Goal: Task Accomplishment & Management: Use online tool/utility

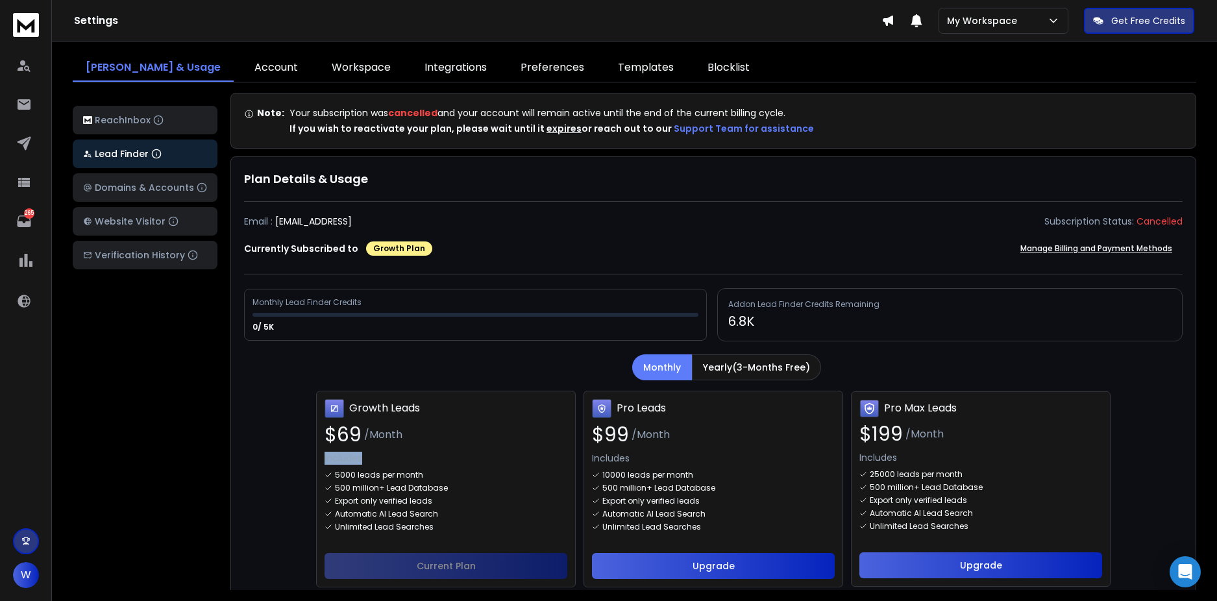
scroll to position [354, 0]
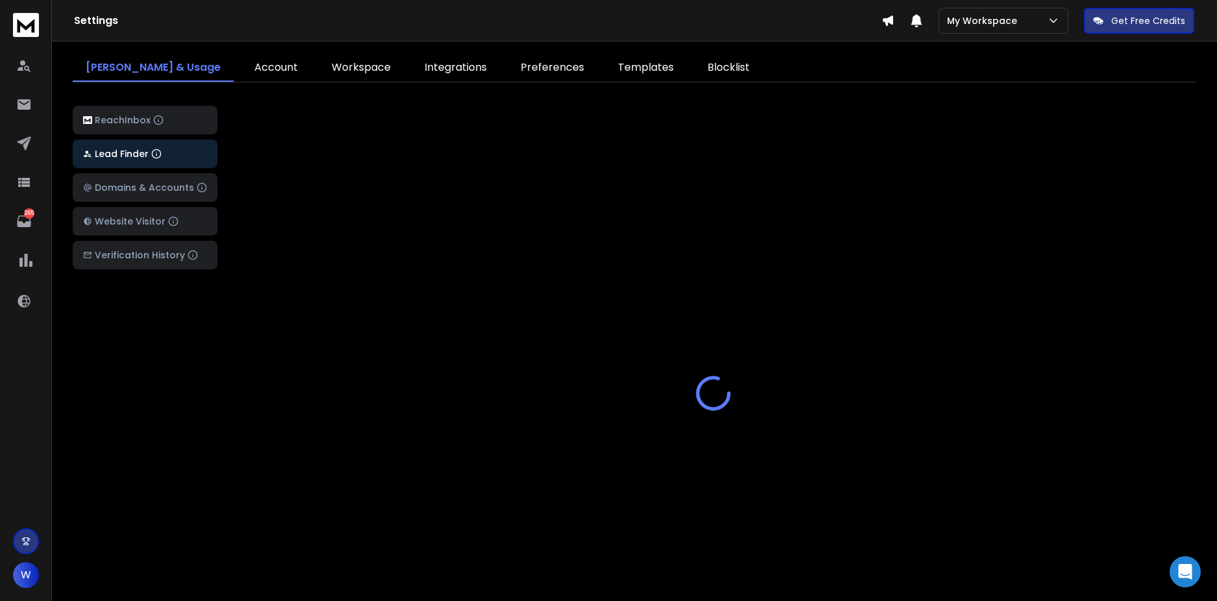
click at [104, 148] on button "Lead Finder" at bounding box center [145, 154] width 145 height 29
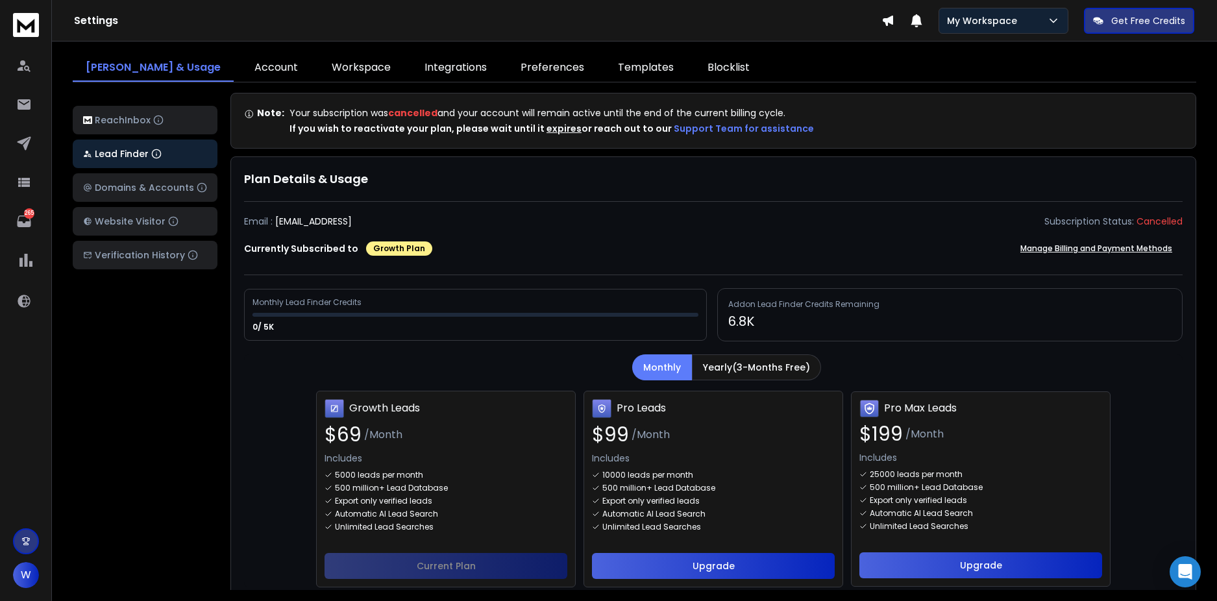
click at [989, 27] on button "My Workspace" at bounding box center [1004, 21] width 130 height 26
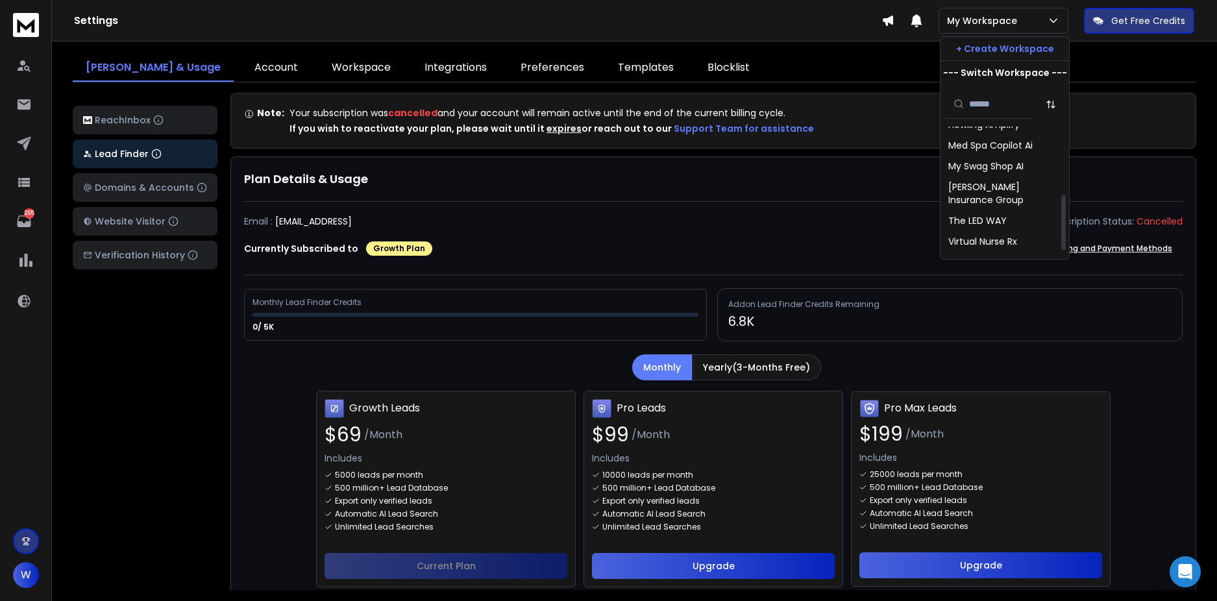
scroll to position [174, 0]
click at [991, 211] on div "Virtual Nurse Rx" at bounding box center [983, 217] width 69 height 13
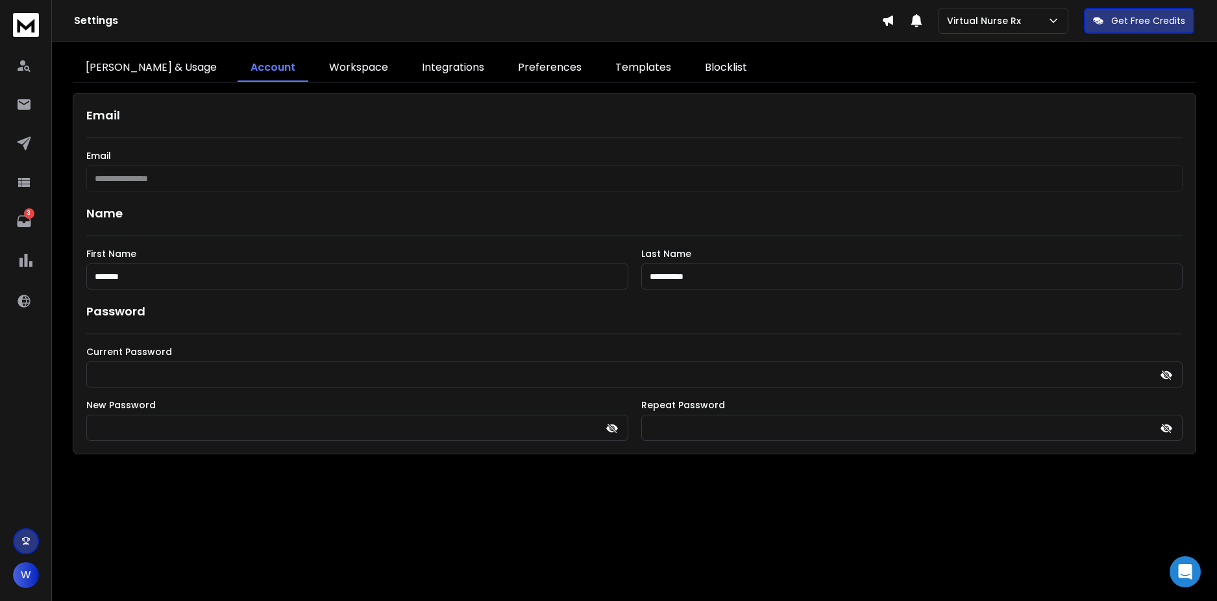
scroll to position [5, 0]
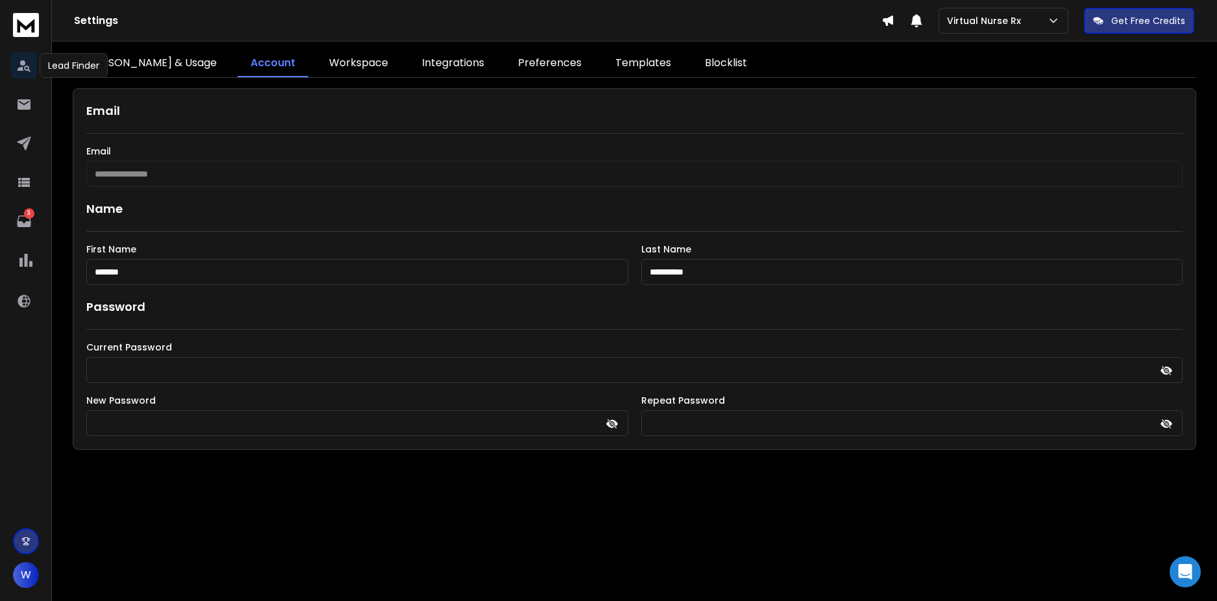
click at [30, 71] on icon at bounding box center [24, 66] width 16 height 16
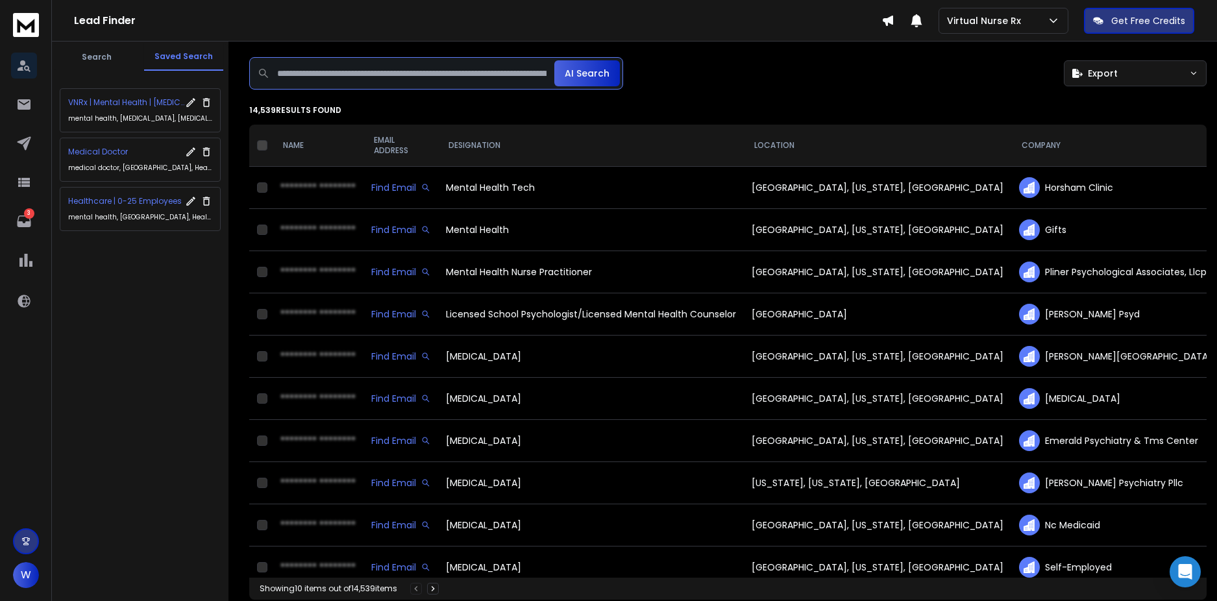
click at [178, 55] on button "Saved Search" at bounding box center [183, 56] width 79 height 27
click at [142, 198] on p "Healthcare | 0-25 Employees" at bounding box center [125, 201] width 114 height 10
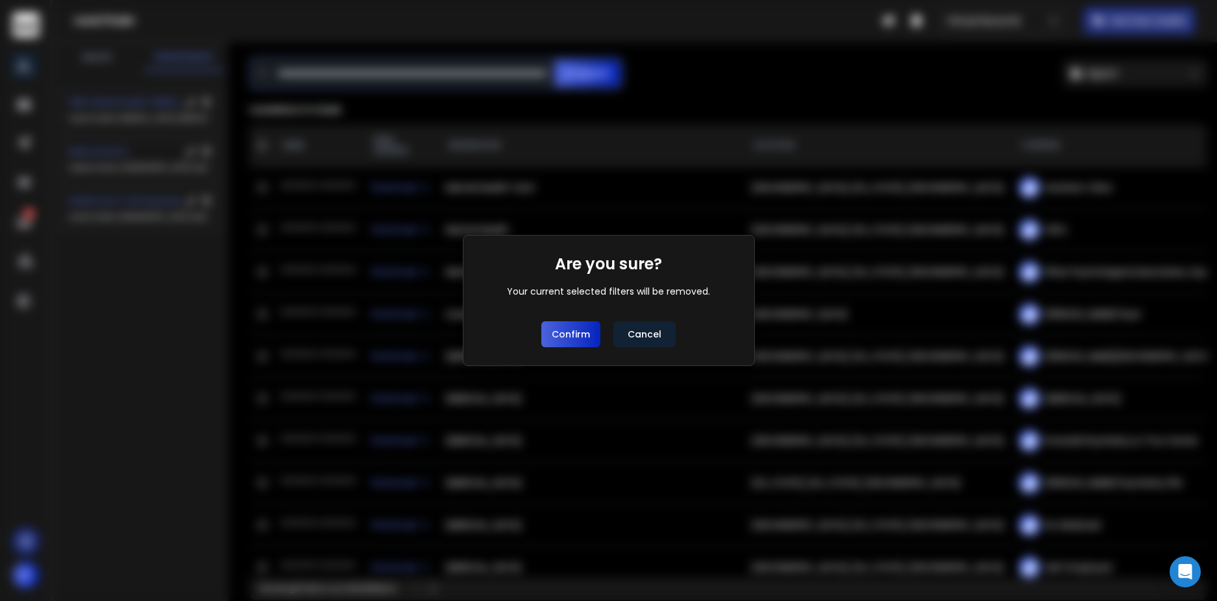
click at [559, 329] on button "Confirm" at bounding box center [570, 334] width 59 height 26
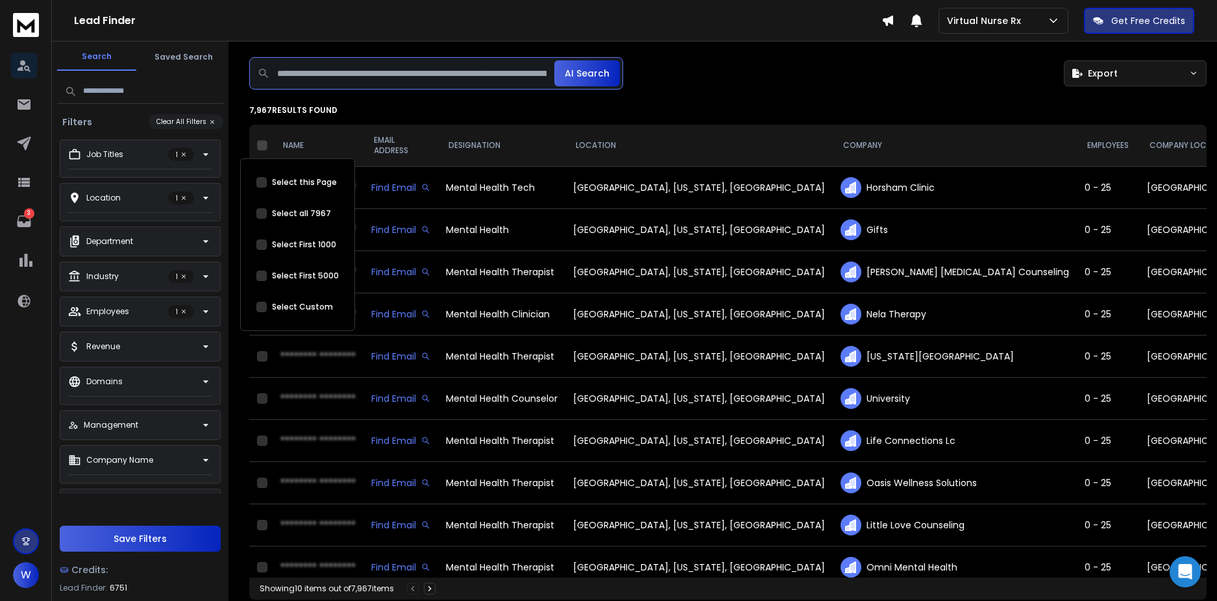
click at [280, 307] on label "Select Custom" at bounding box center [302, 307] width 61 height 10
click at [266, 307] on button "Select this Page" at bounding box center [261, 307] width 10 height 10
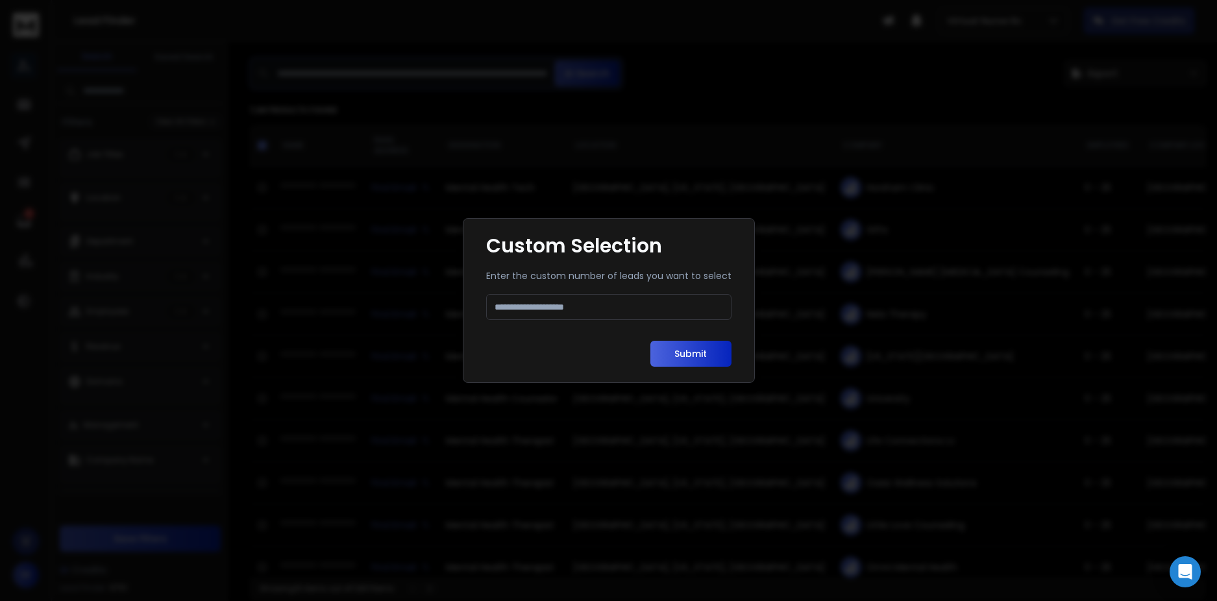
type input "****"
click at [698, 360] on button "Submit" at bounding box center [691, 354] width 81 height 26
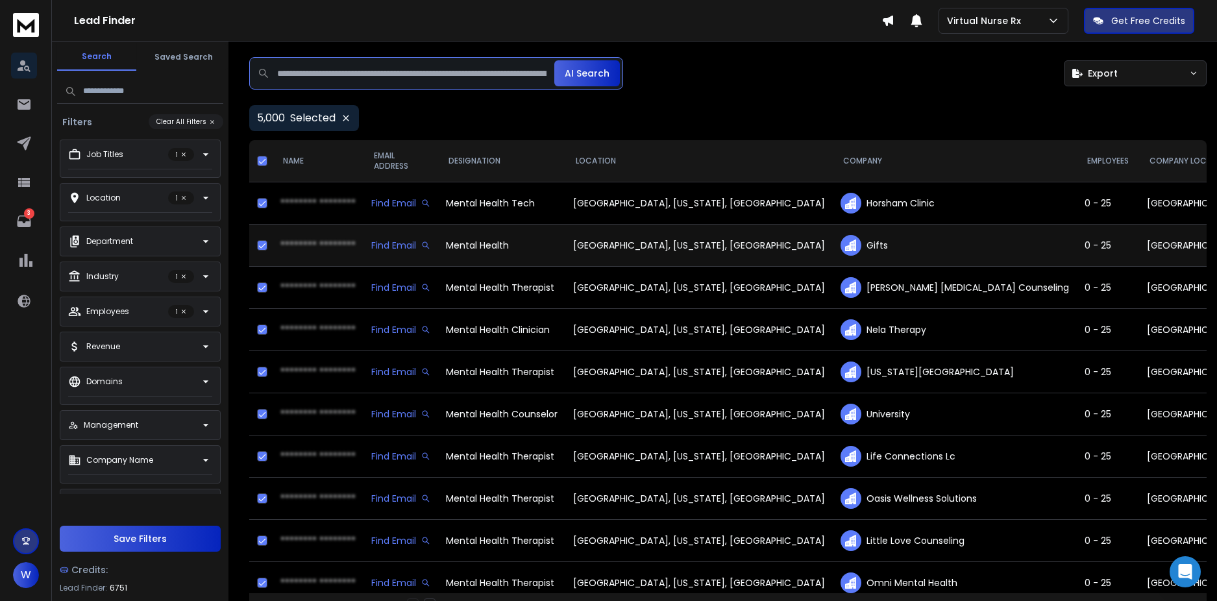
scroll to position [8, 0]
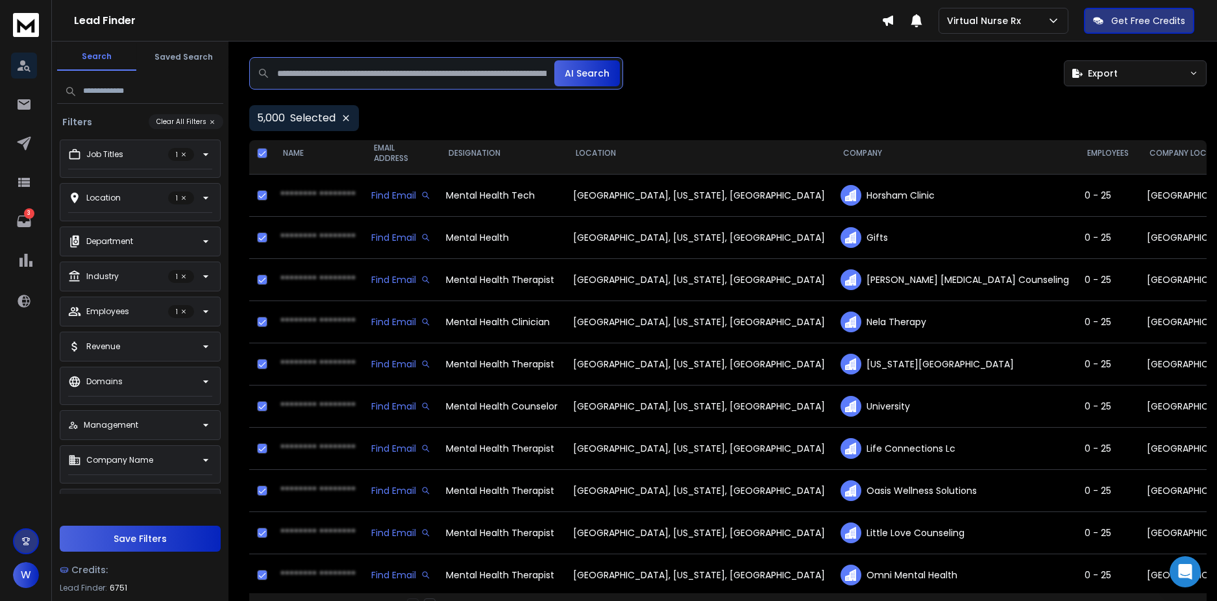
click at [345, 118] on icon at bounding box center [346, 118] width 6 height 6
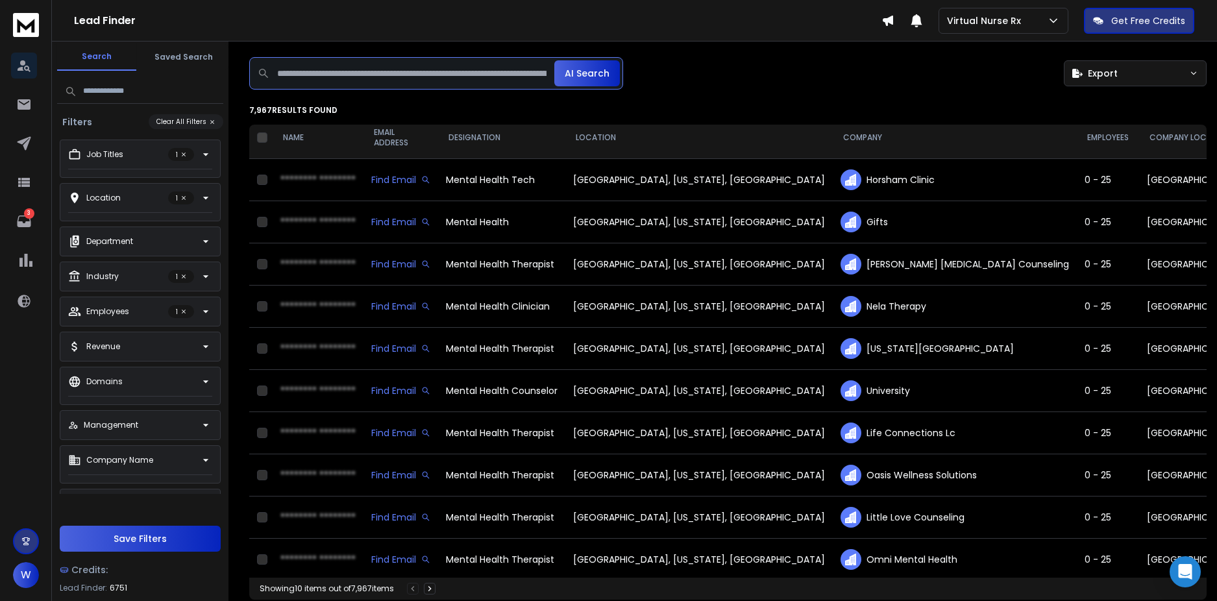
click at [97, 119] on div "Filters Clear All Filters" at bounding box center [140, 121] width 166 height 15
click at [84, 121] on h3 "Filters" at bounding box center [77, 122] width 40 height 13
click at [202, 118] on button "Clear All Filters" at bounding box center [186, 121] width 75 height 15
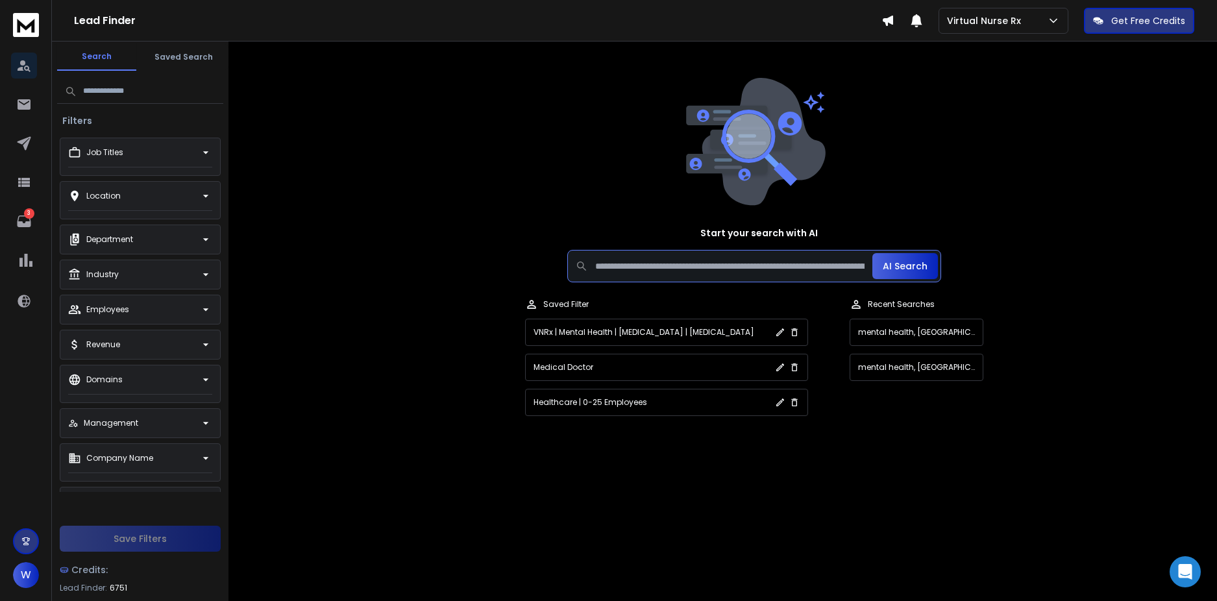
click at [636, 335] on p "VNRx | Mental Health | [MEDICAL_DATA] | [MEDICAL_DATA]" at bounding box center [644, 332] width 221 height 10
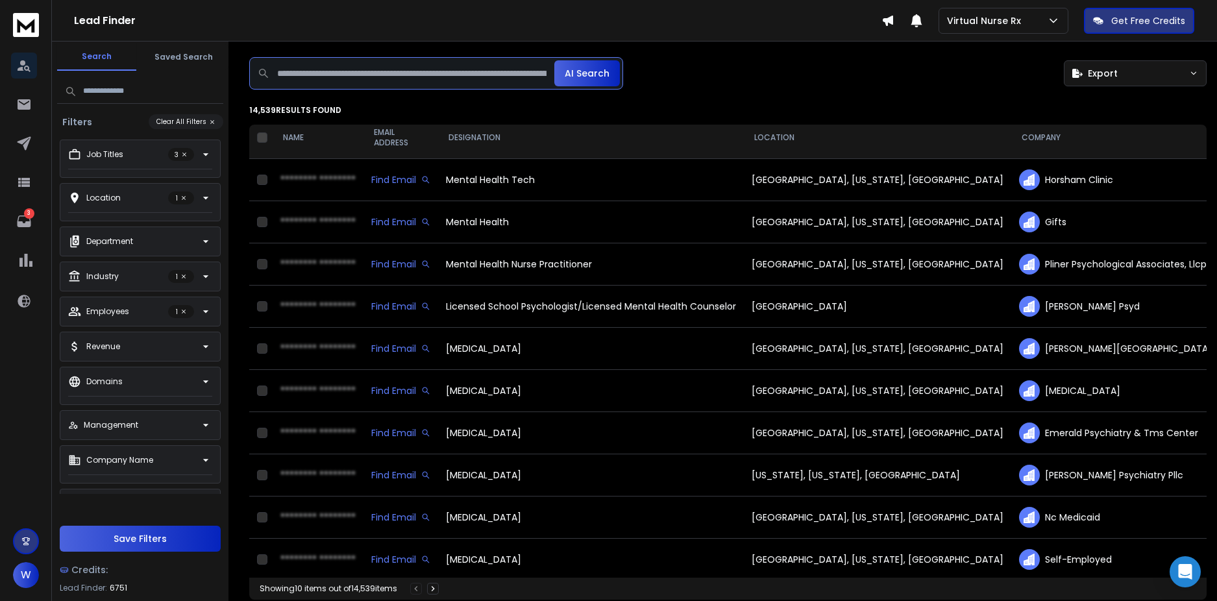
click at [437, 589] on icon at bounding box center [433, 589] width 10 height 10
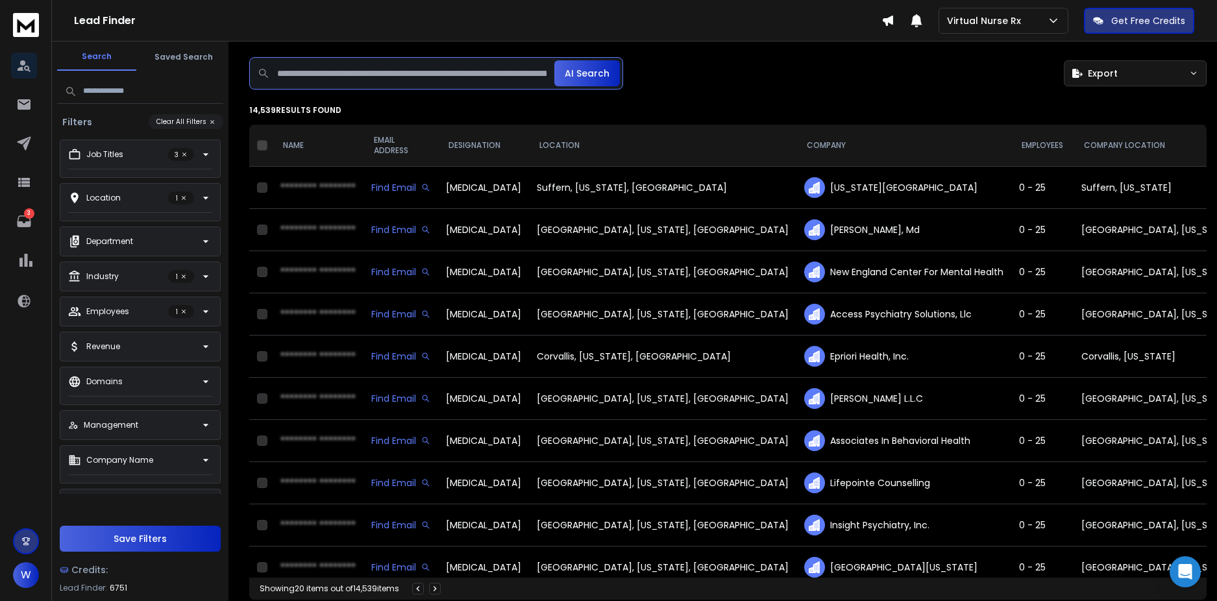
click at [437, 589] on icon at bounding box center [435, 589] width 10 height 10
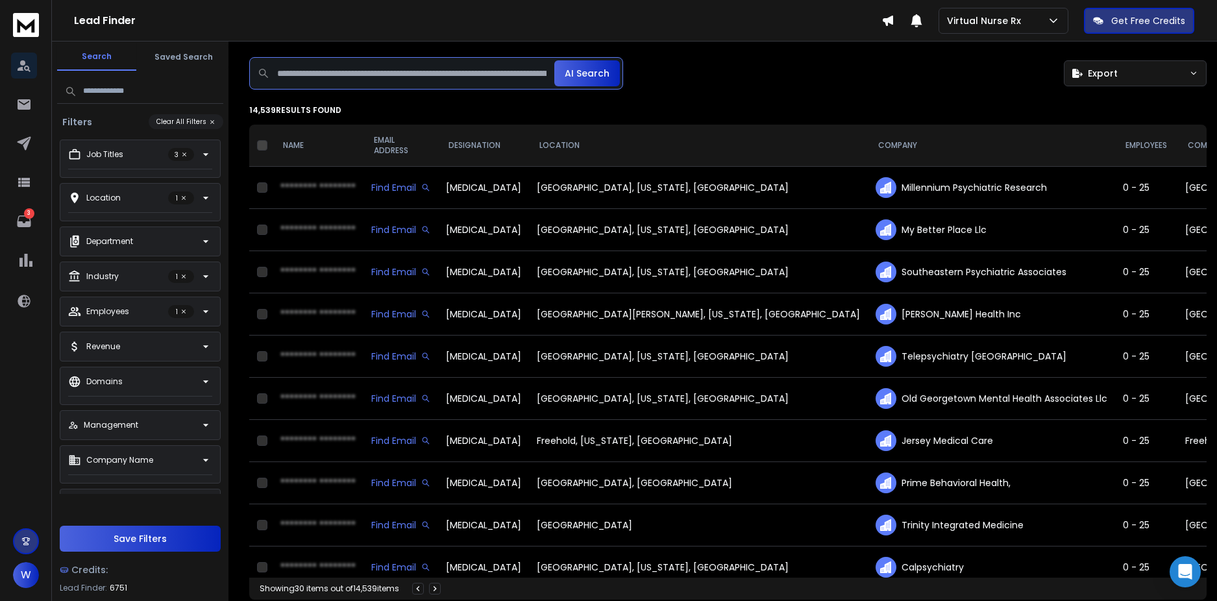
click at [437, 589] on icon at bounding box center [435, 589] width 10 height 10
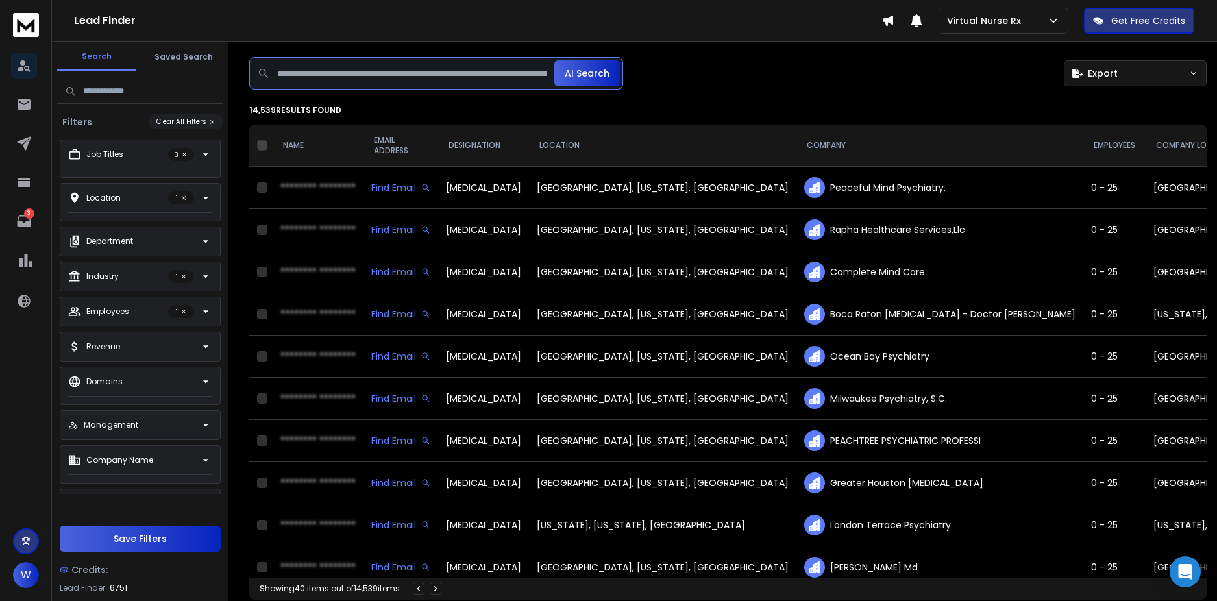
click at [437, 589] on icon at bounding box center [435, 589] width 10 height 10
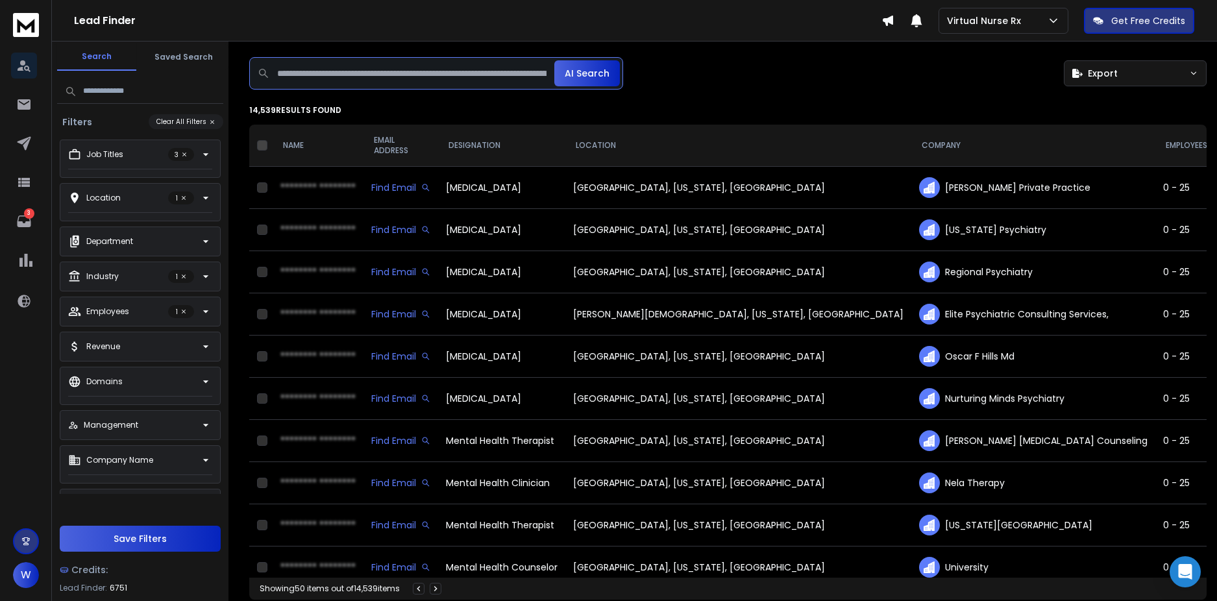
click at [437, 589] on icon at bounding box center [435, 589] width 10 height 10
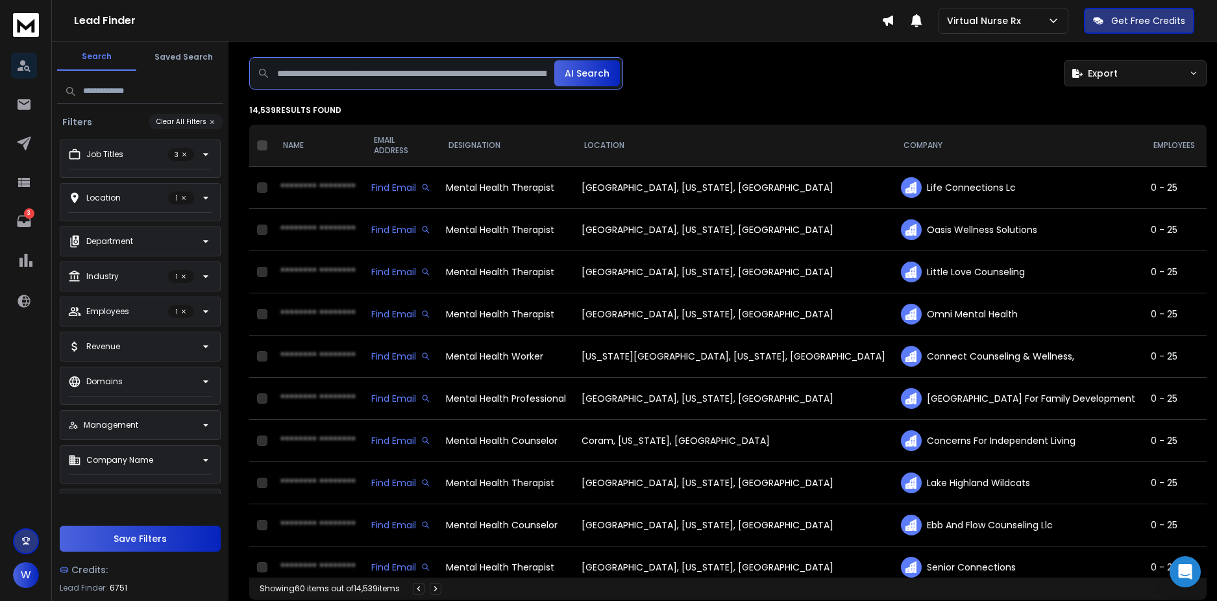
click at [437, 589] on div "Your warmest leads are on your site – Turn visits into conversations Reach Out …" at bounding box center [608, 300] width 1217 height 601
click at [437, 589] on icon at bounding box center [435, 589] width 10 height 10
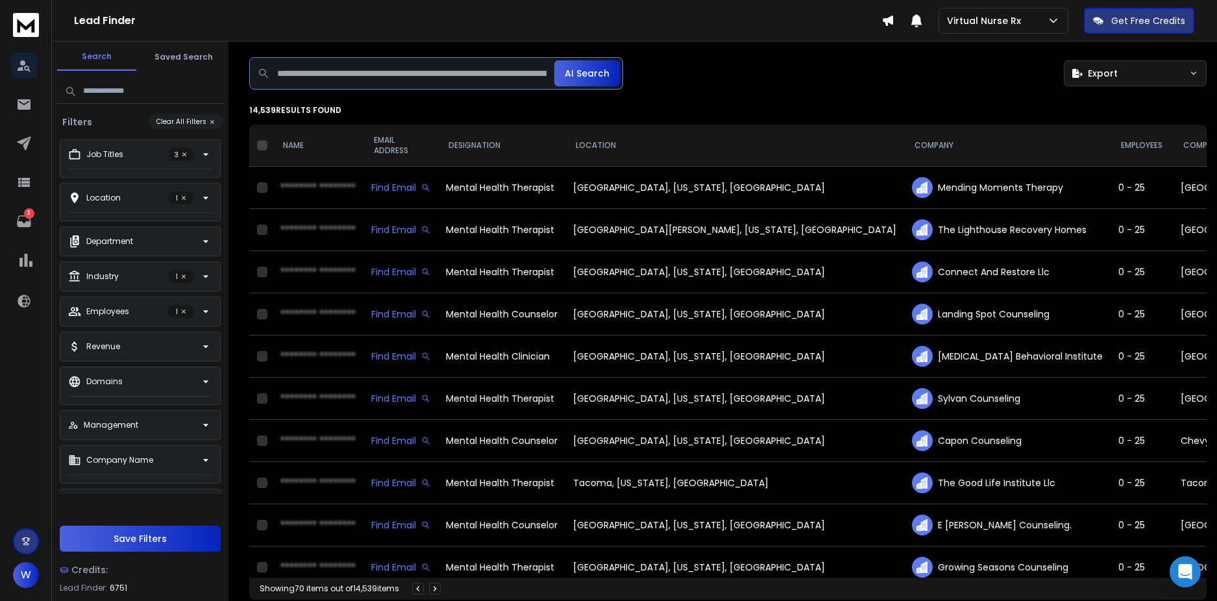
click at [437, 588] on icon at bounding box center [435, 589] width 10 height 10
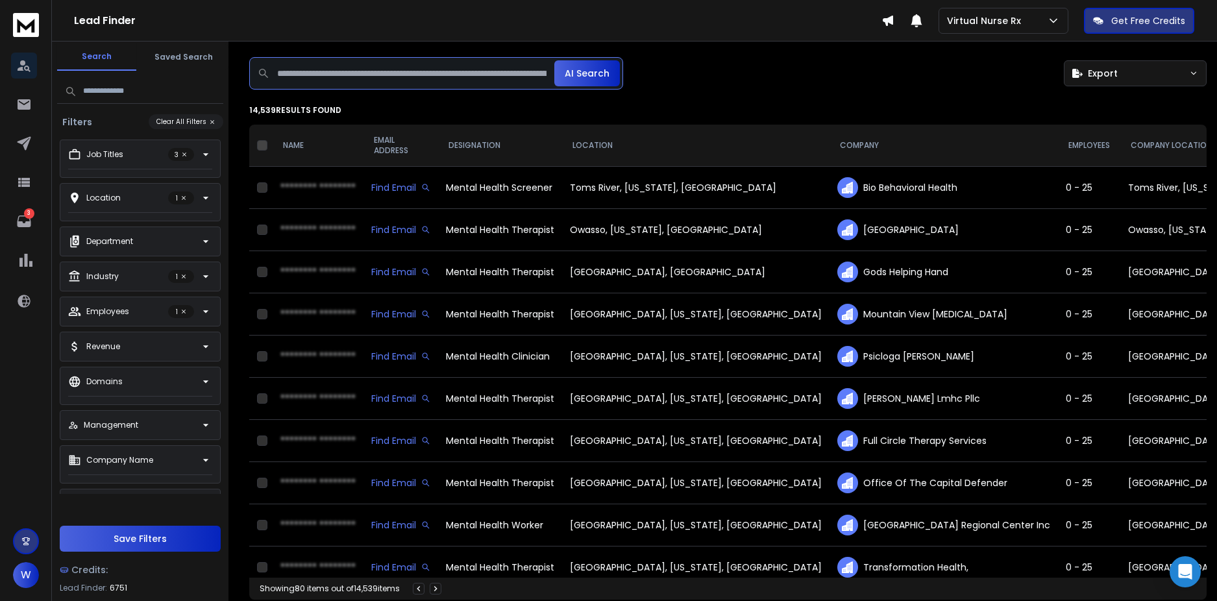
click at [437, 588] on icon at bounding box center [435, 589] width 10 height 10
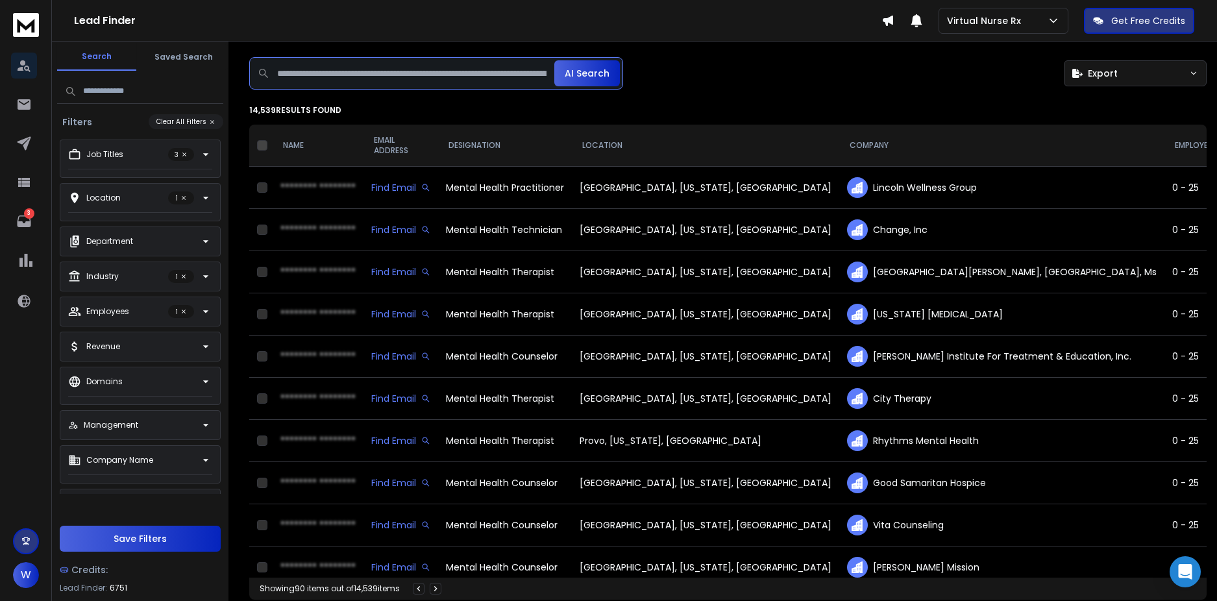
click at [437, 588] on icon at bounding box center [435, 589] width 10 height 10
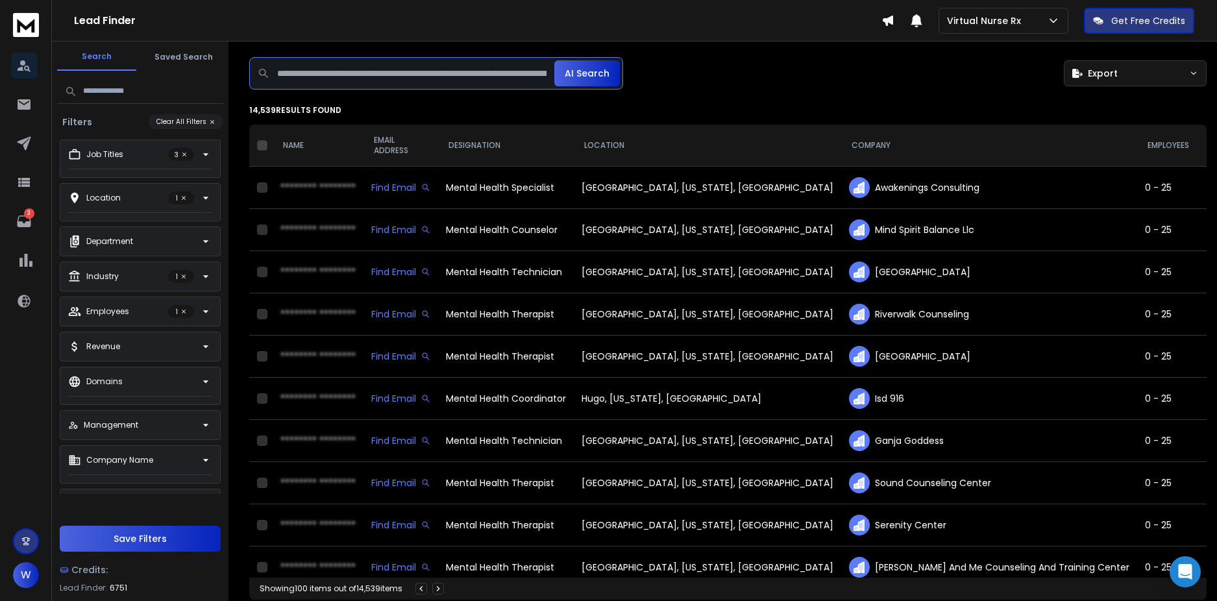
click at [437, 588] on icon at bounding box center [438, 589] width 10 height 10
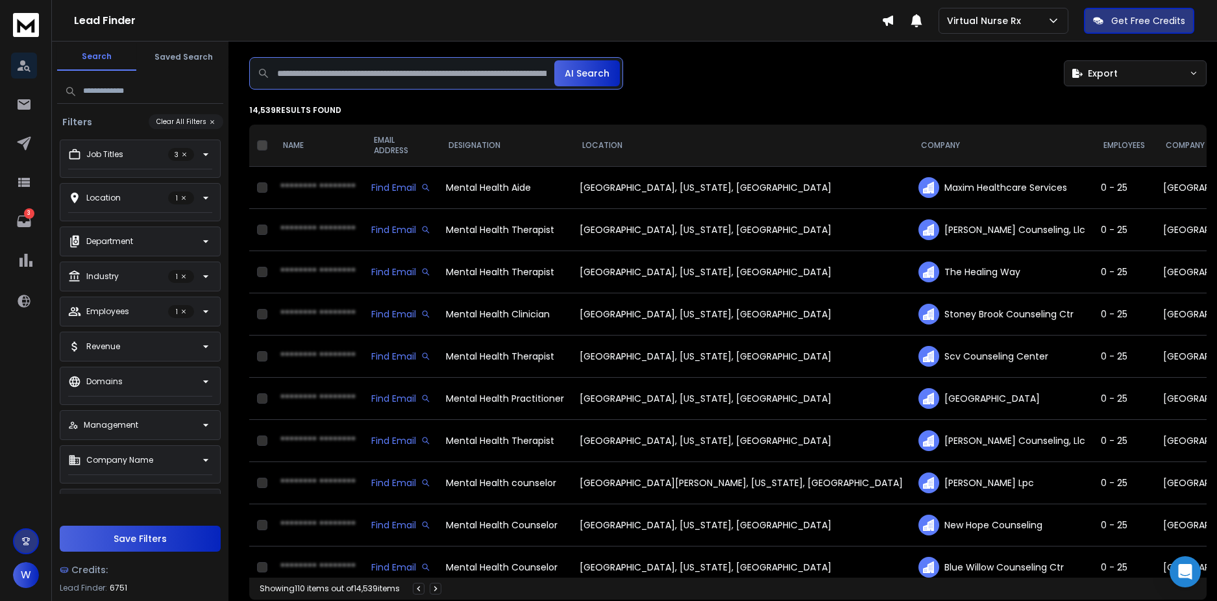
click at [437, 588] on icon at bounding box center [435, 589] width 10 height 10
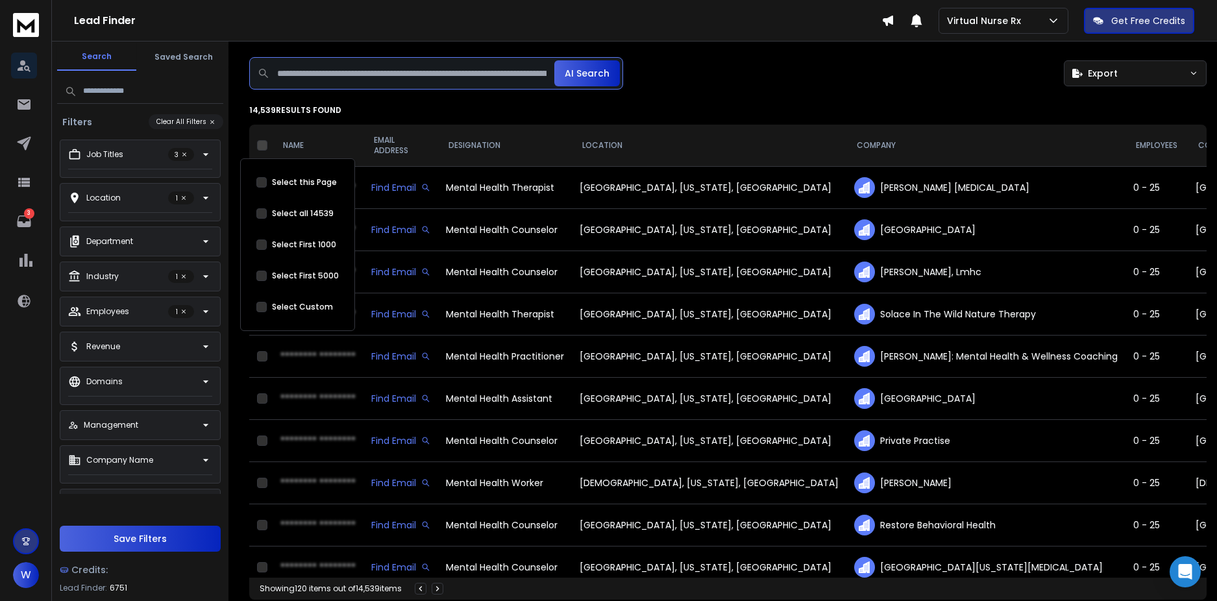
click at [280, 308] on label "Select Custom" at bounding box center [302, 307] width 61 height 10
click at [266, 308] on button "Select this Page" at bounding box center [261, 307] width 10 height 10
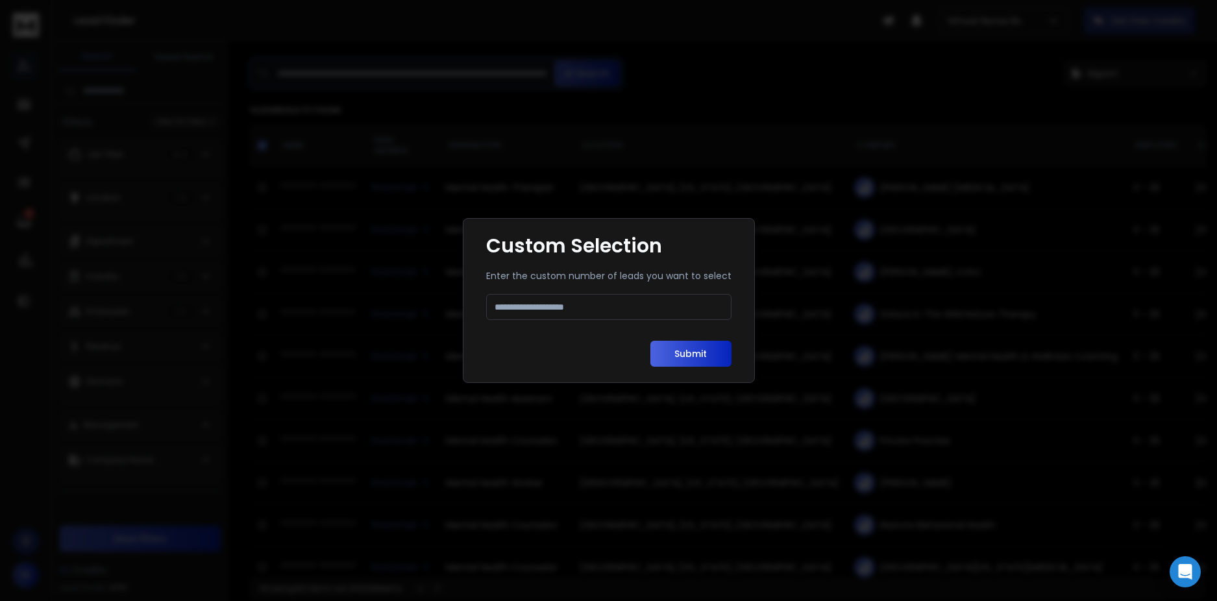
type input "****"
click at [701, 360] on button "Submit" at bounding box center [691, 354] width 81 height 26
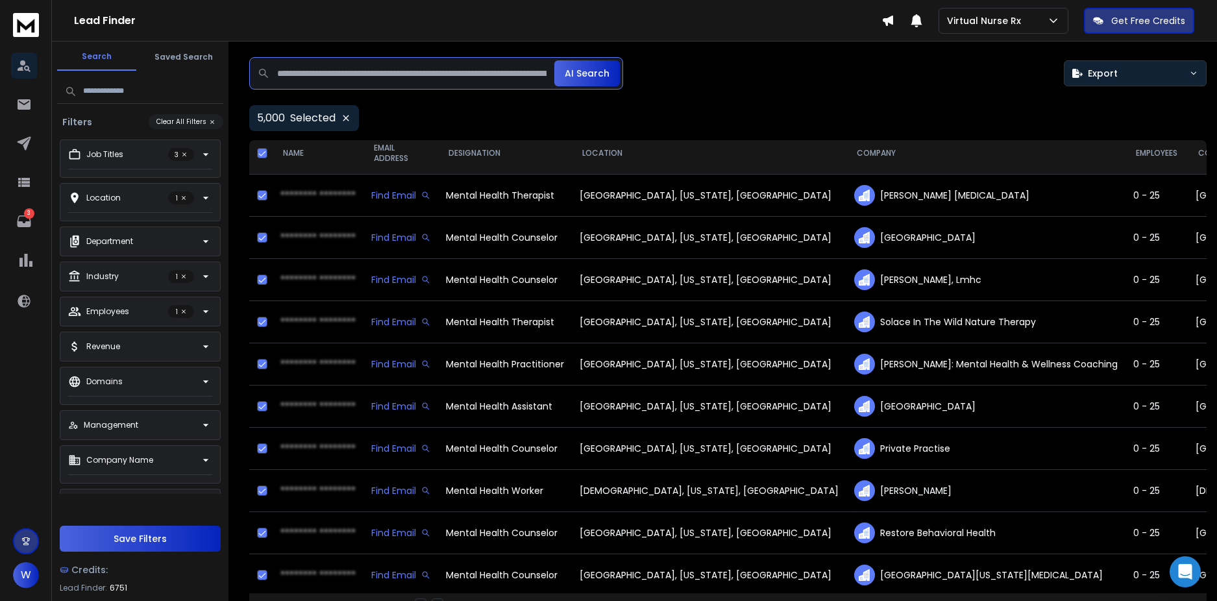
click at [1106, 77] on span "Export" at bounding box center [1103, 73] width 30 height 13
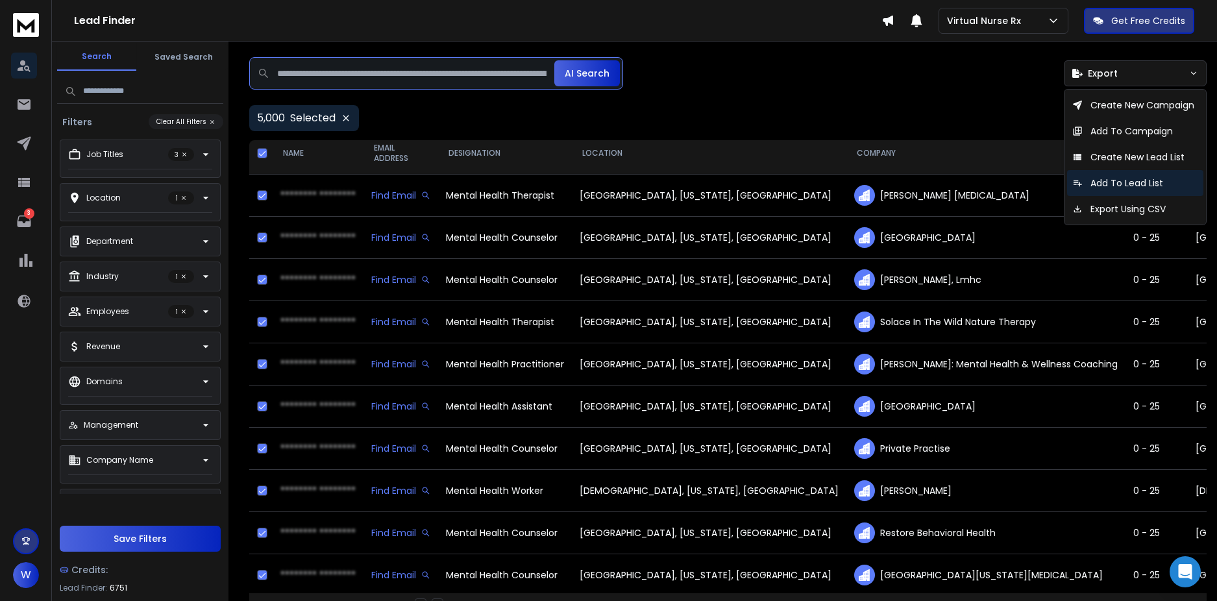
click at [1112, 183] on p "Add To Lead List" at bounding box center [1127, 183] width 78 height 18
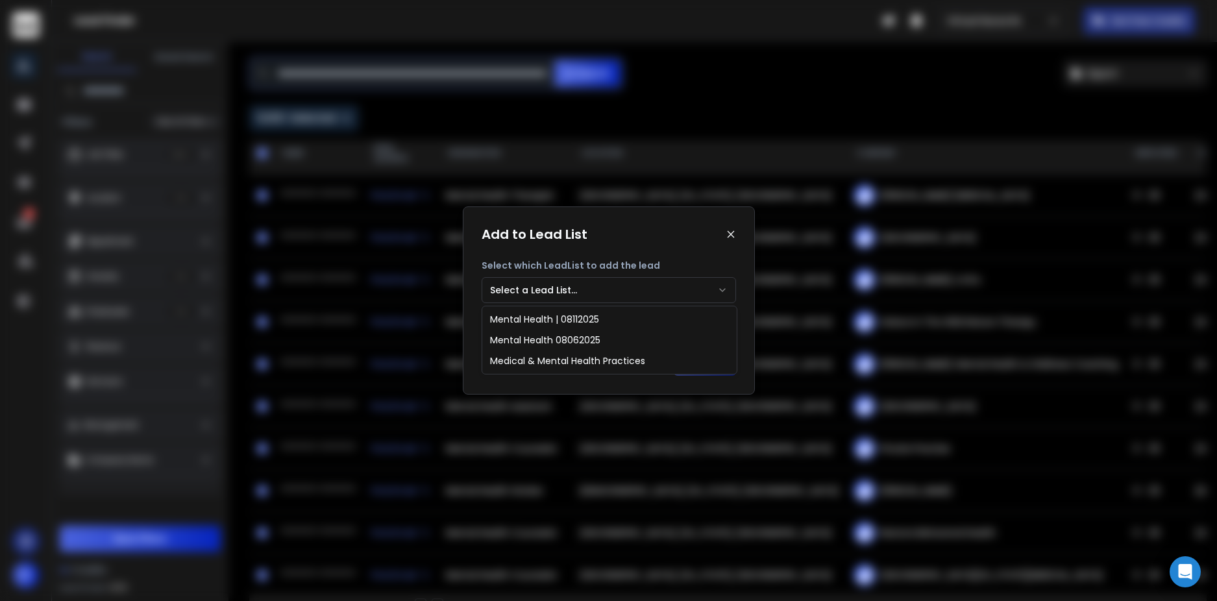
click at [653, 296] on button "Select a Lead List..." at bounding box center [609, 290] width 255 height 26
click at [484, 322] on button "Exclude Already Added Leads" at bounding box center [487, 321] width 10 height 10
click at [715, 364] on button "Save" at bounding box center [705, 363] width 62 height 26
